Goal: Task Accomplishment & Management: Manage account settings

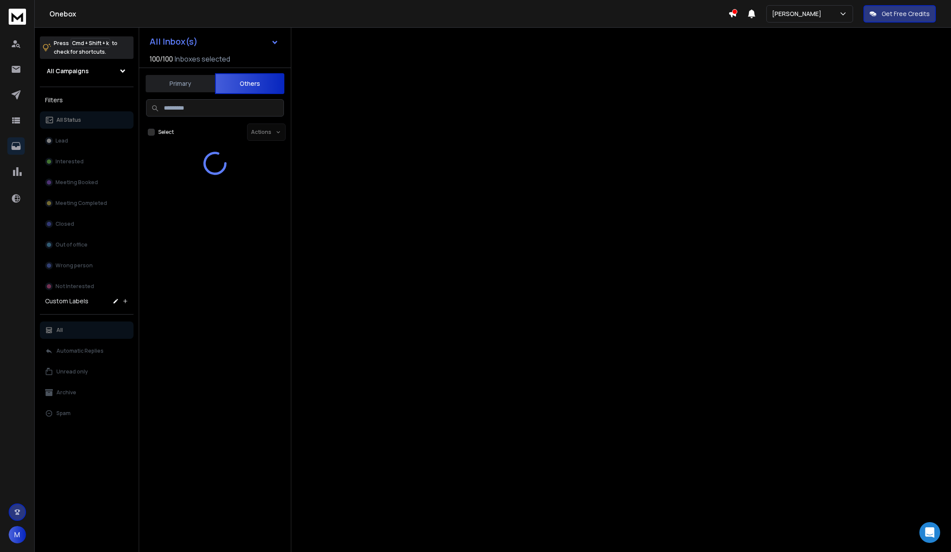
click at [284, 94] on button "Others" at bounding box center [249, 83] width 69 height 21
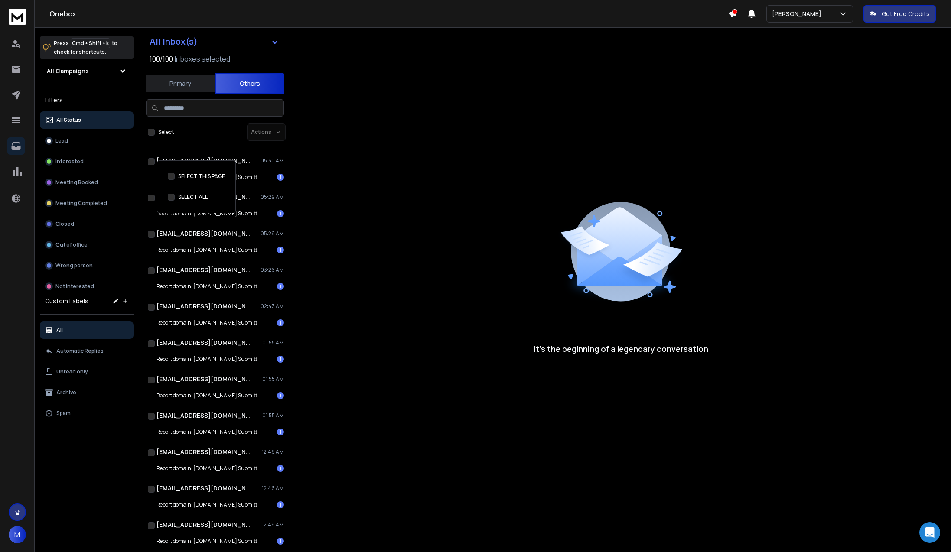
click at [155, 136] on button "SELECT THIS PAGE" at bounding box center [151, 132] width 7 height 7
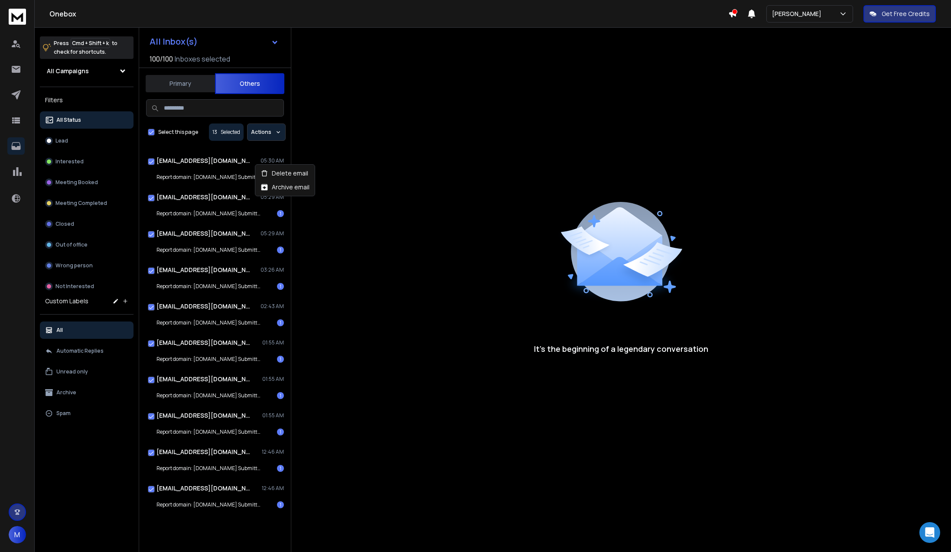
click at [271, 136] on p "Actions" at bounding box center [261, 132] width 20 height 7
click at [300, 175] on div "Delete email" at bounding box center [285, 173] width 48 height 9
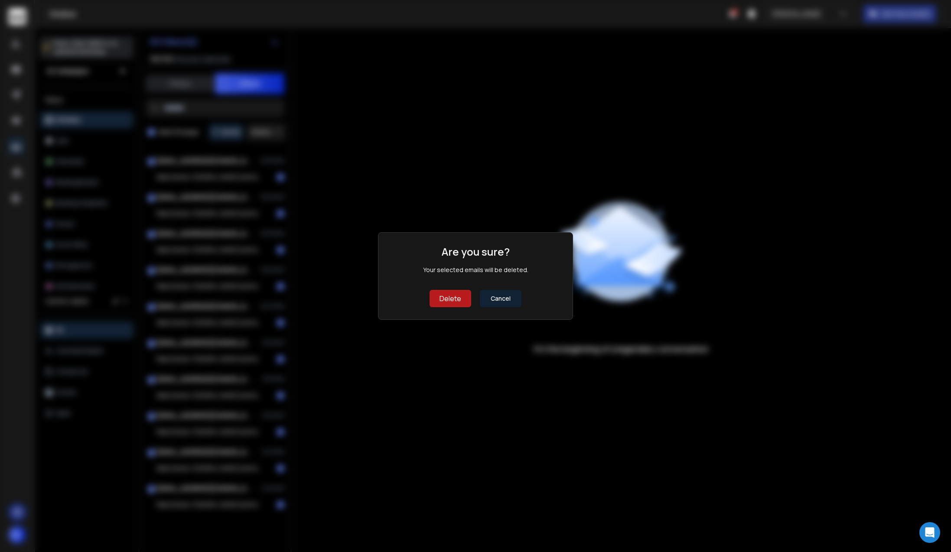
click at [452, 304] on button "Delete" at bounding box center [451, 298] width 42 height 17
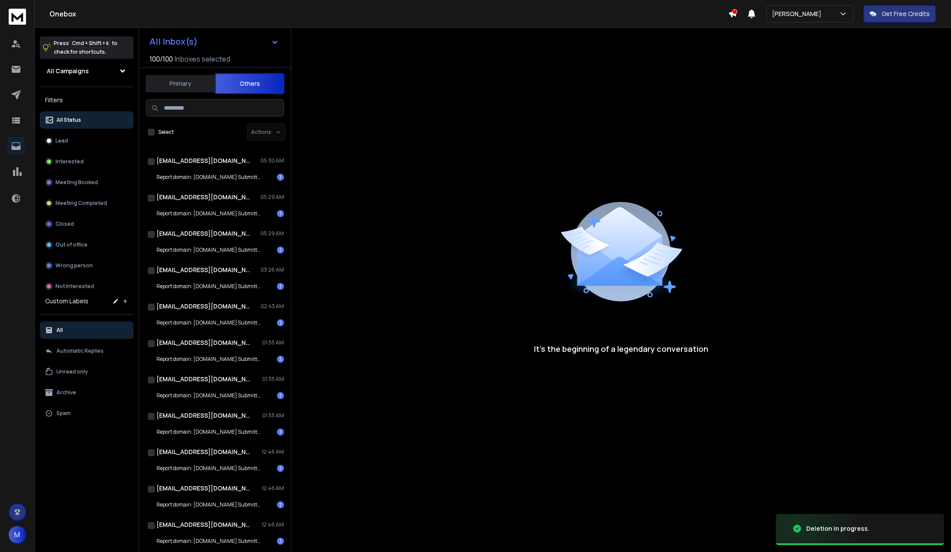
click at [212, 93] on button "Primary" at bounding box center [180, 83] width 69 height 19
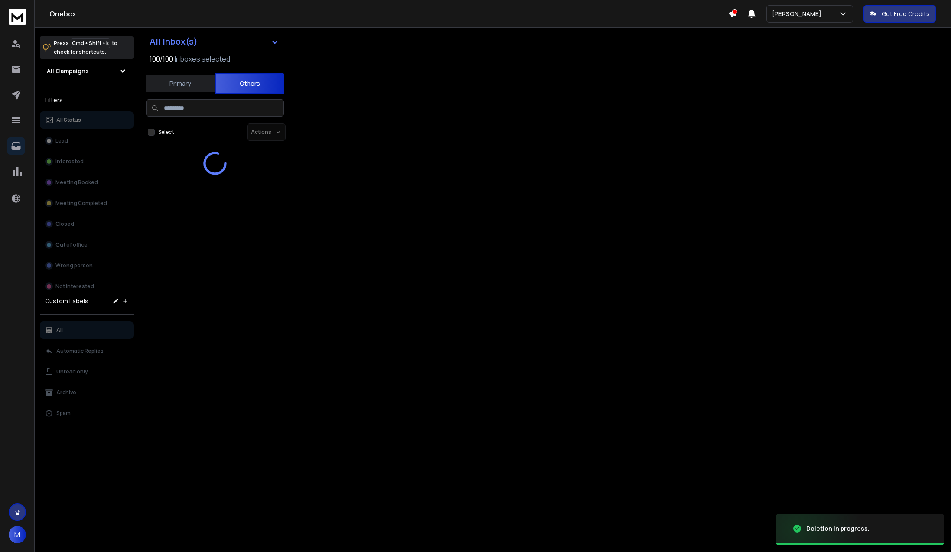
click at [274, 94] on button "Others" at bounding box center [249, 83] width 69 height 21
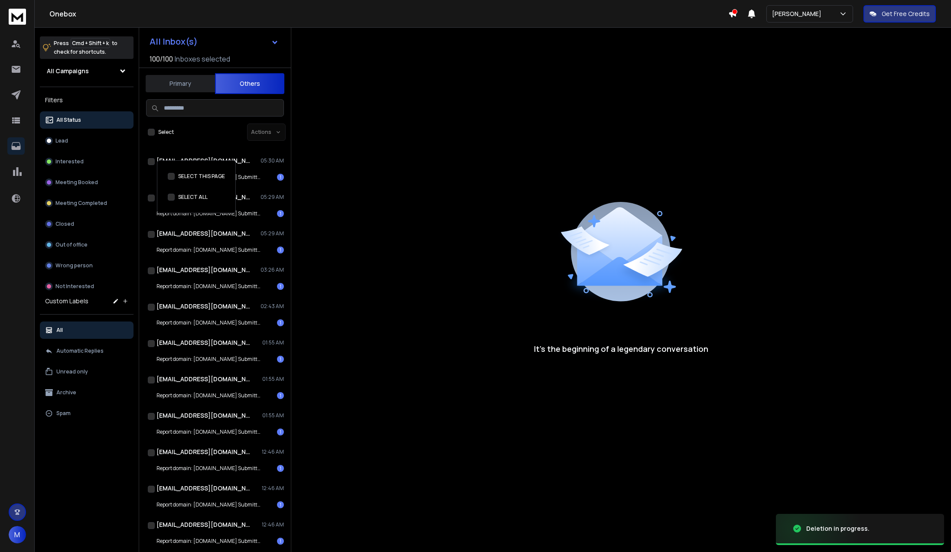
click at [173, 176] on button "SELECT THIS PAGE" at bounding box center [171, 176] width 7 height 7
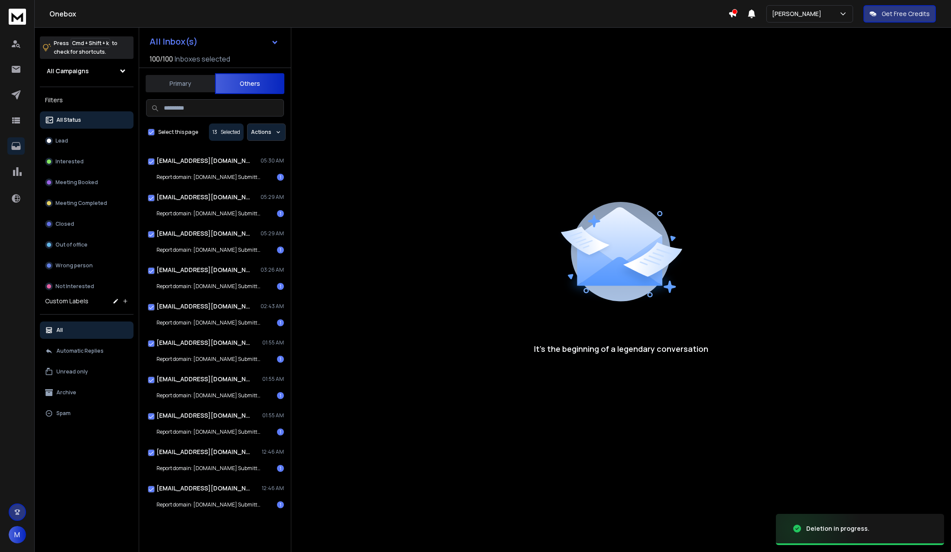
click at [271, 136] on p "Actions" at bounding box center [261, 132] width 20 height 7
click at [294, 175] on div "Delete email" at bounding box center [285, 173] width 48 height 9
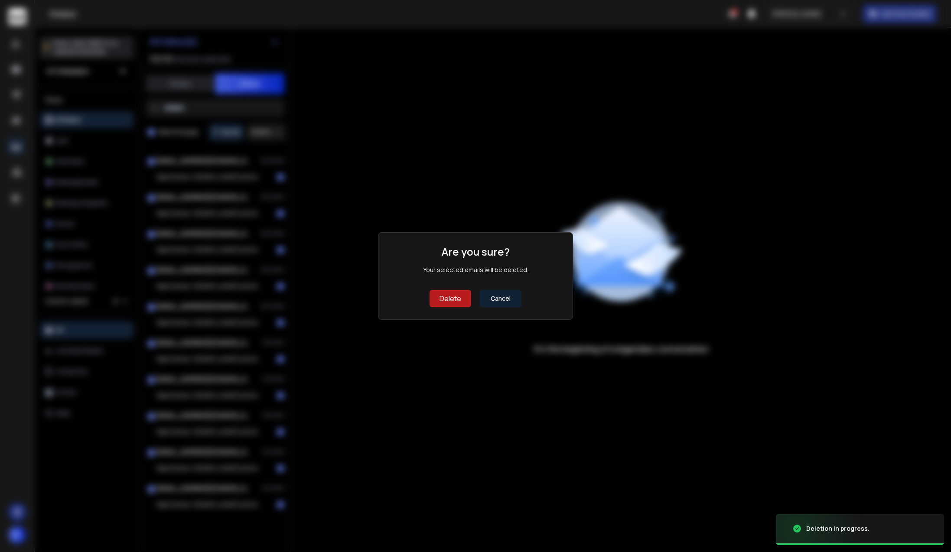
click at [448, 304] on button "Delete" at bounding box center [451, 298] width 42 height 17
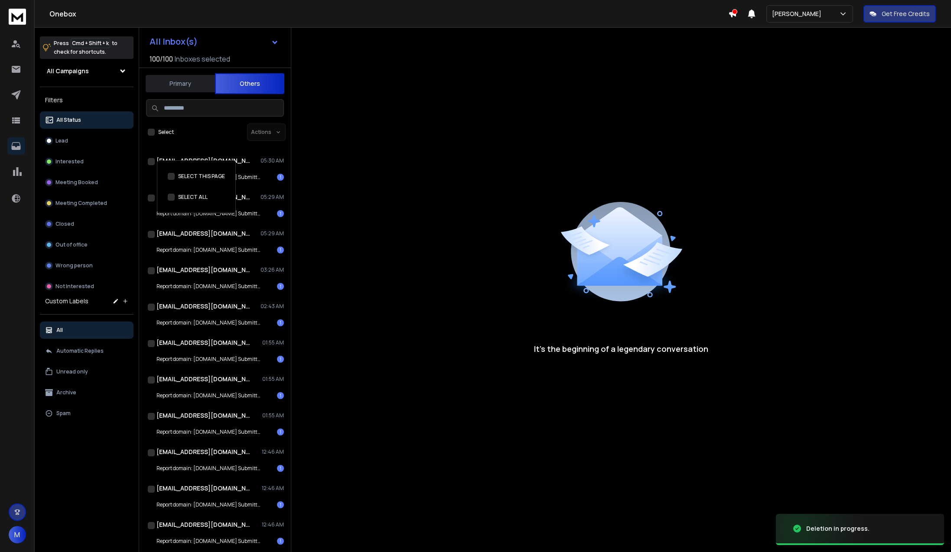
click at [175, 176] on button "SELECT THIS PAGE" at bounding box center [171, 176] width 7 height 7
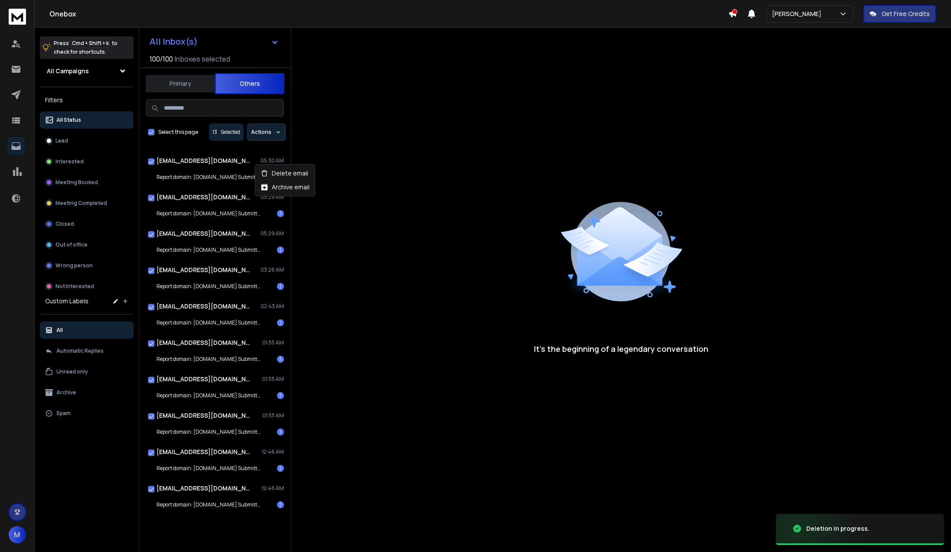
click at [271, 136] on p "Actions" at bounding box center [261, 132] width 20 height 7
click at [297, 172] on div "Delete email" at bounding box center [285, 173] width 48 height 9
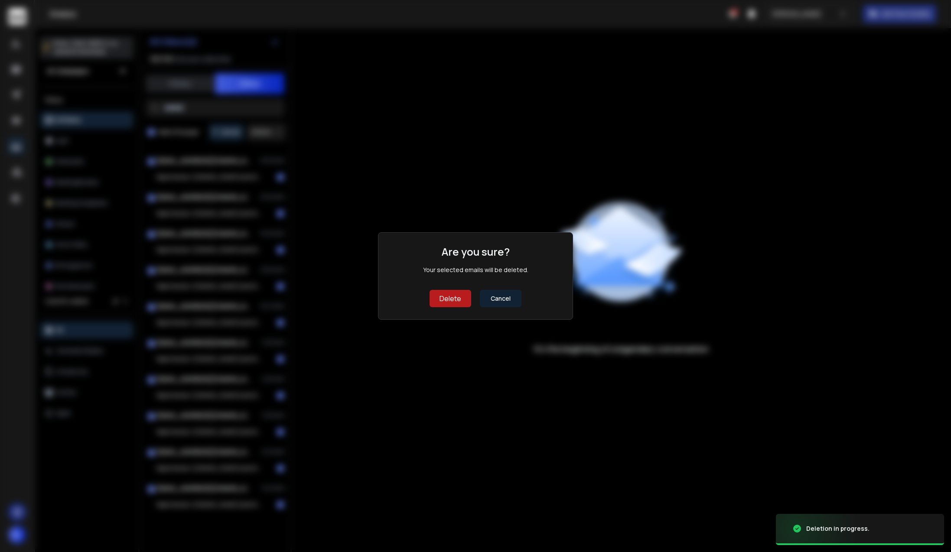
click at [436, 298] on button "Delete" at bounding box center [451, 298] width 42 height 17
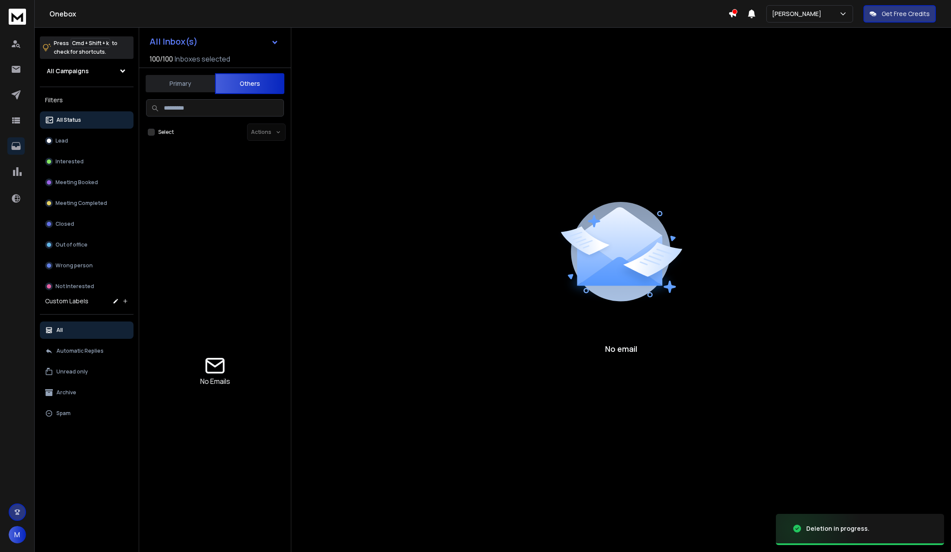
click at [200, 105] on div "Primary Others Select Actions No Emails" at bounding box center [215, 316] width 152 height 483
click at [201, 93] on button "Primary" at bounding box center [180, 83] width 69 height 19
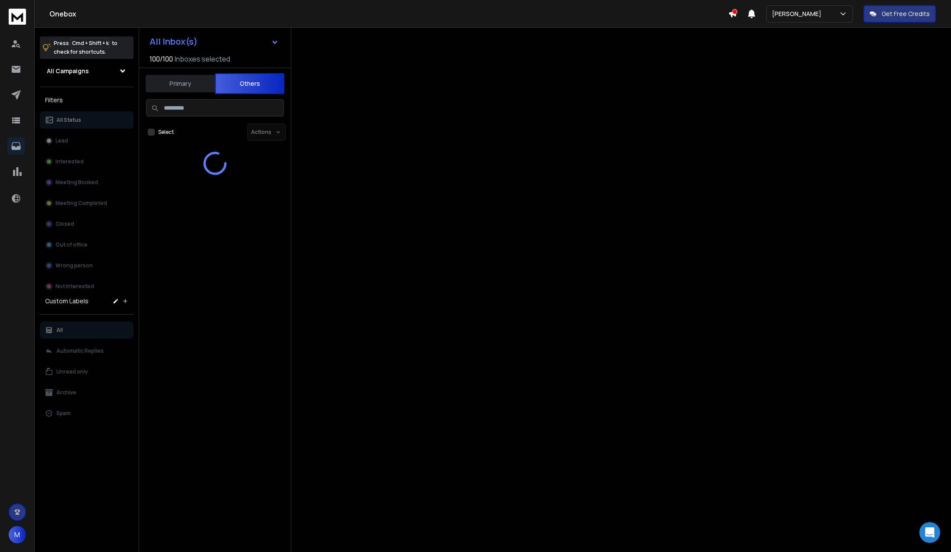
click at [281, 94] on button "Others" at bounding box center [249, 83] width 69 height 21
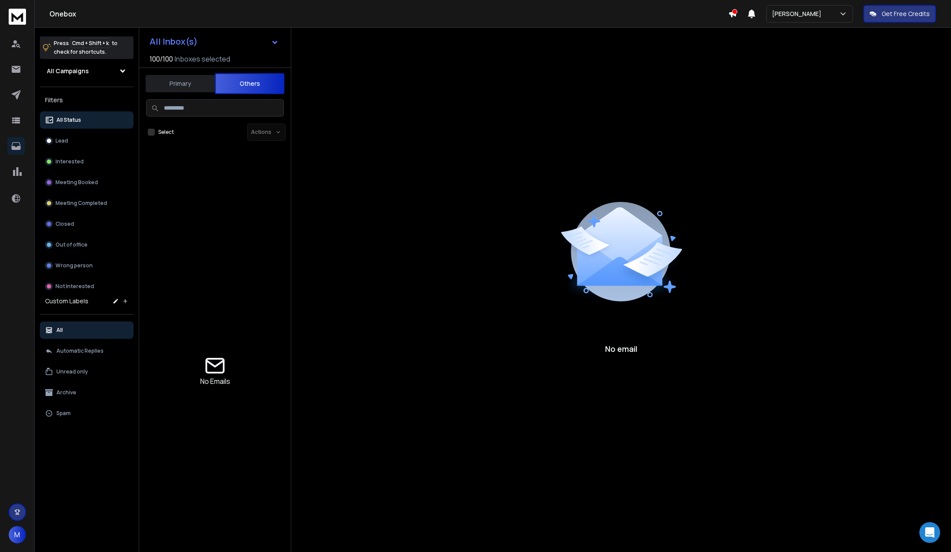
click at [192, 93] on button "Primary" at bounding box center [180, 83] width 69 height 19
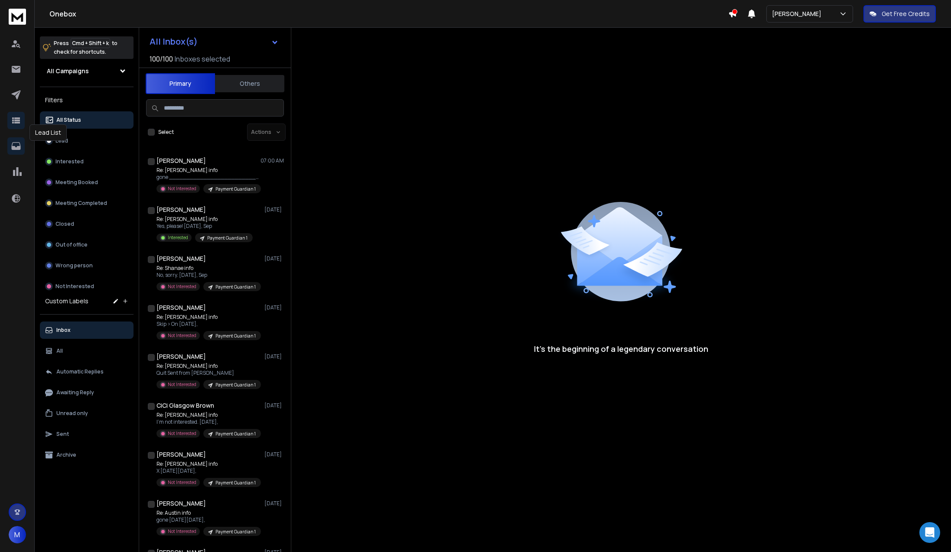
click at [20, 126] on icon at bounding box center [16, 120] width 10 height 10
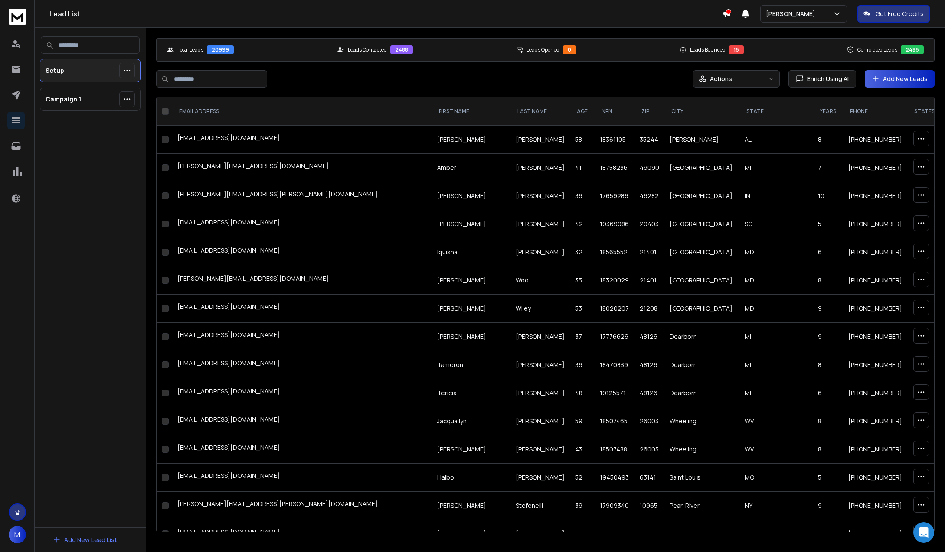
click at [312, 146] on div "[EMAIL_ADDRESS][DOMAIN_NAME]" at bounding box center [301, 140] width 249 height 12
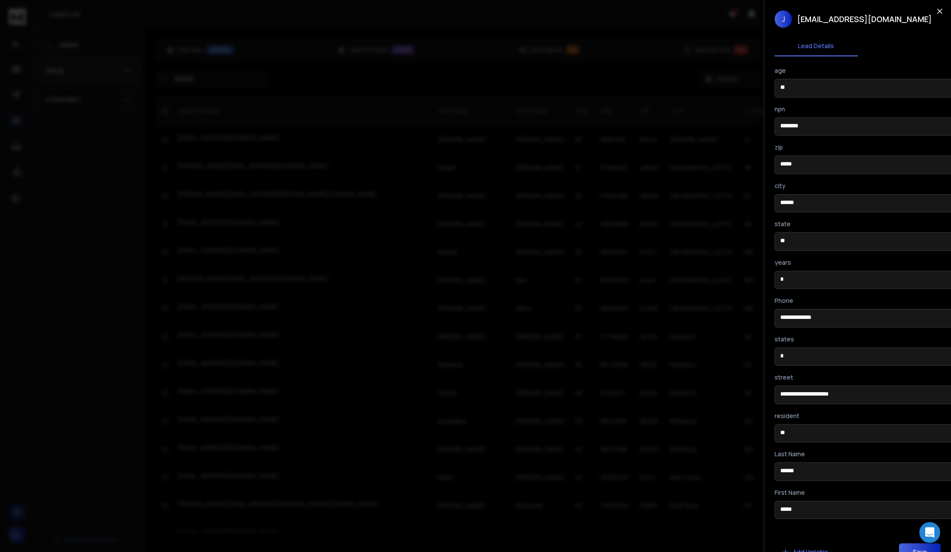
click at [936, 14] on icon "button" at bounding box center [940, 11] width 9 height 9
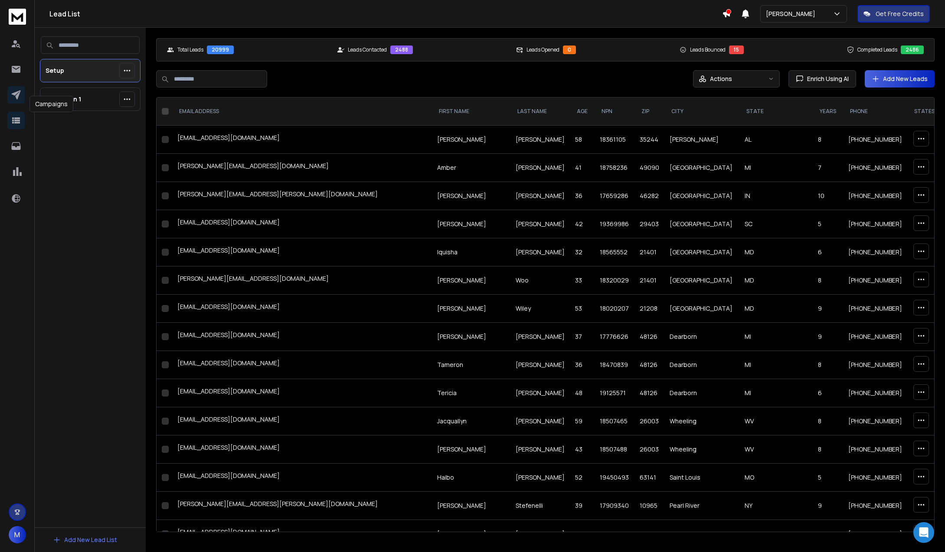
click at [20, 99] on icon at bounding box center [15, 94] width 9 height 9
